Goal: Task Accomplishment & Management: Use online tool/utility

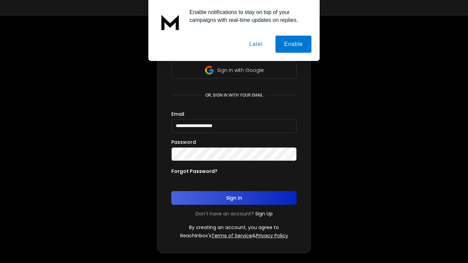
type input "**********"
click at [234, 198] on button "Sign In" at bounding box center [233, 198] width 125 height 14
